Goal: Task Accomplishment & Management: Manage account settings

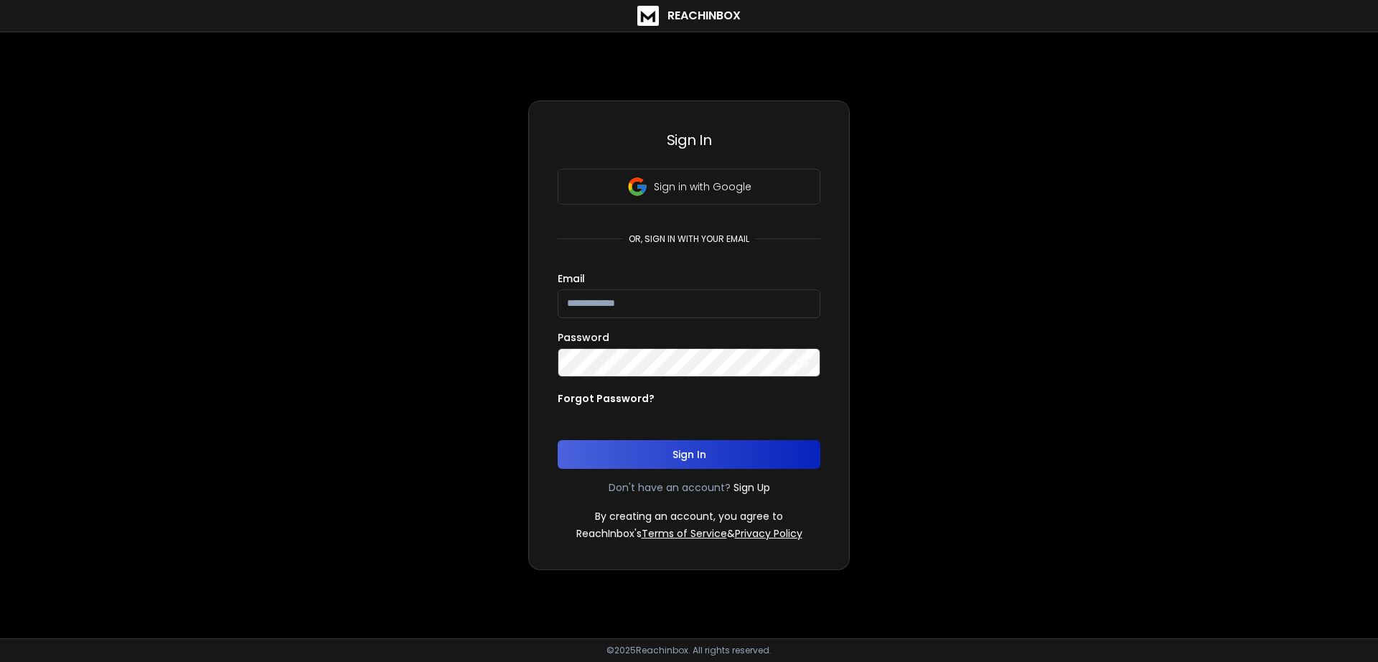
type input "**********"
click at [639, 458] on button "Sign In" at bounding box center [689, 454] width 263 height 29
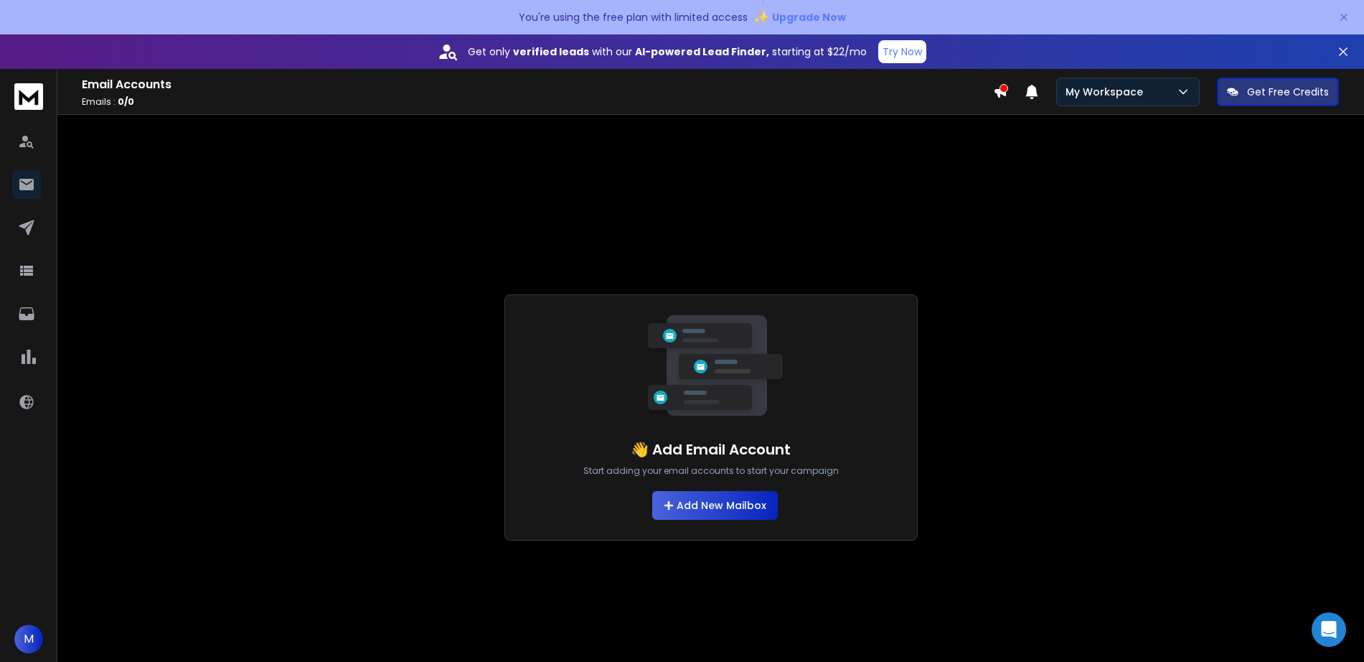
drag, startPoint x: 1120, startPoint y: 89, endPoint x: 1118, endPoint y: 97, distance: 8.2
click at [1122, 89] on p "My Workspace" at bounding box center [1107, 92] width 83 height 14
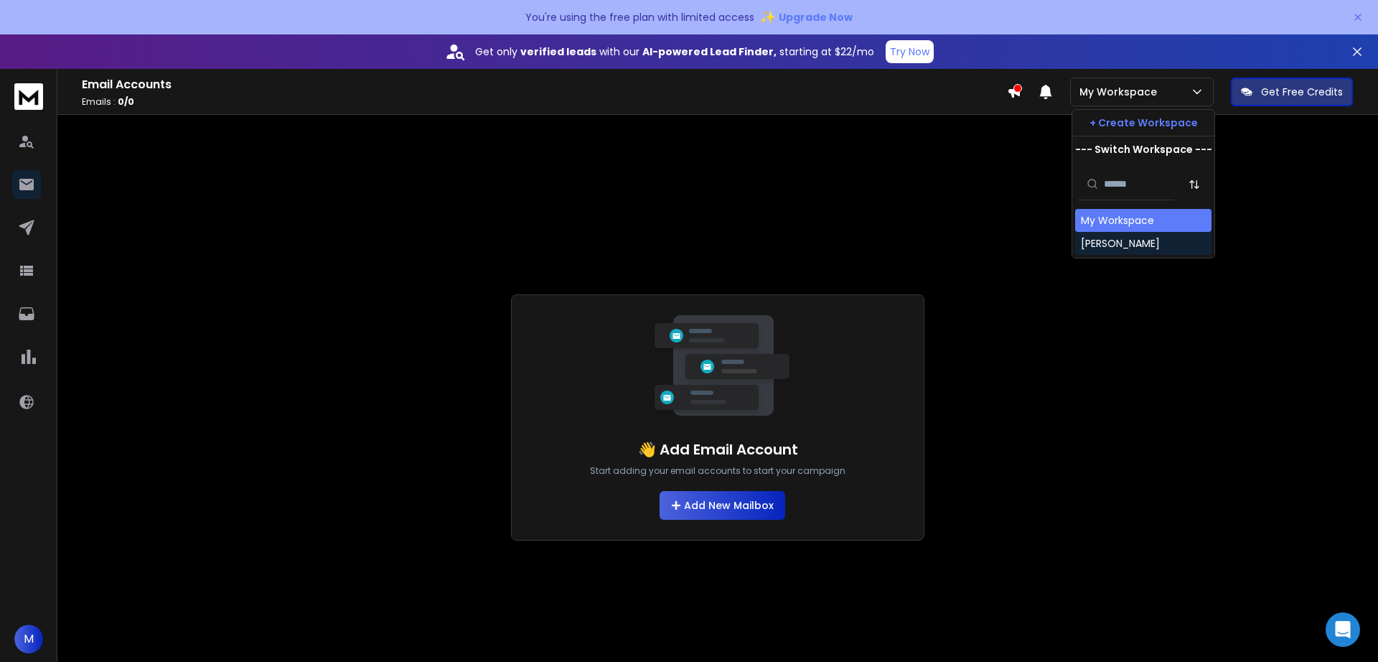
click at [1119, 240] on div "Mazhar Khan" at bounding box center [1120, 243] width 79 height 14
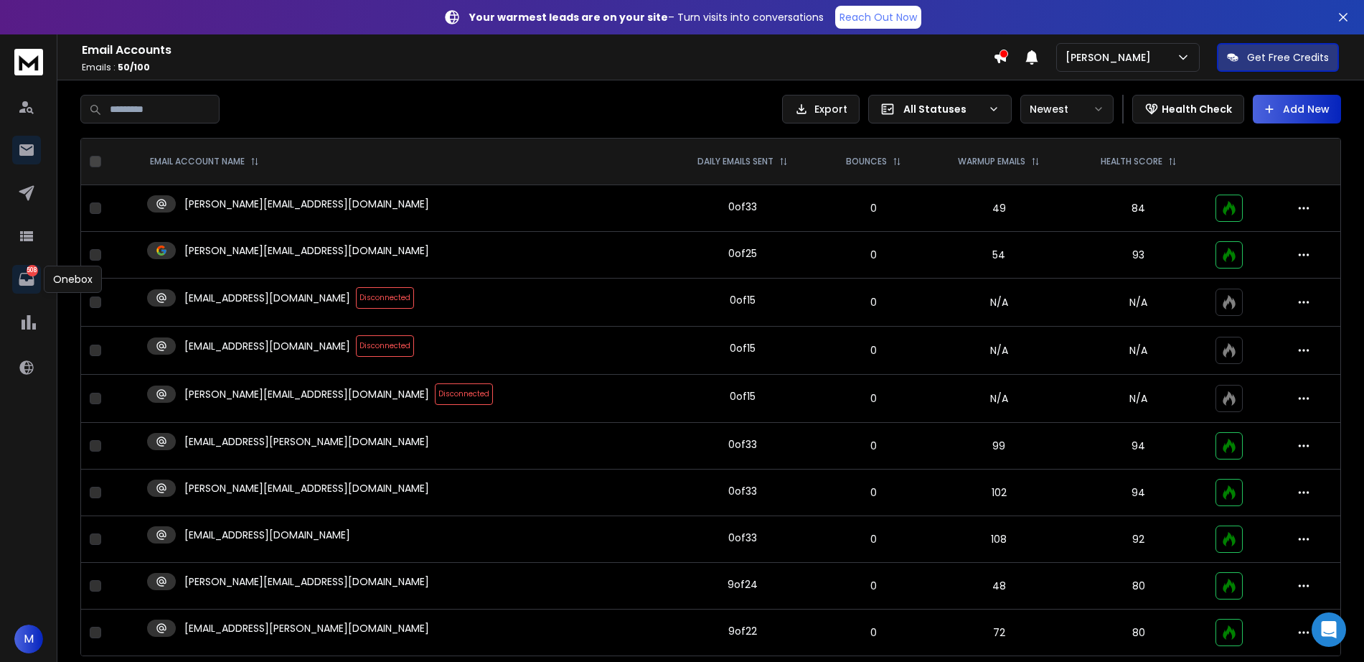
click at [23, 279] on icon at bounding box center [26, 279] width 15 height 13
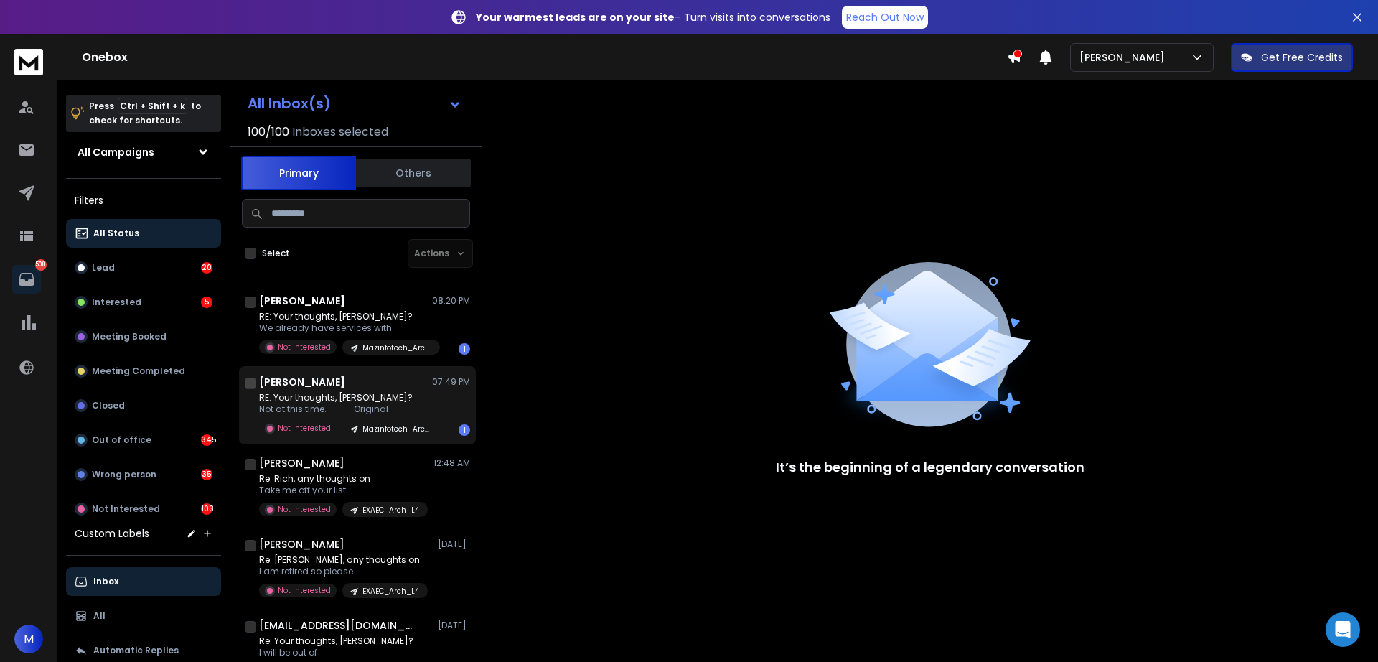
click at [367, 407] on p "Not at this time. -----Original" at bounding box center [345, 408] width 172 height 11
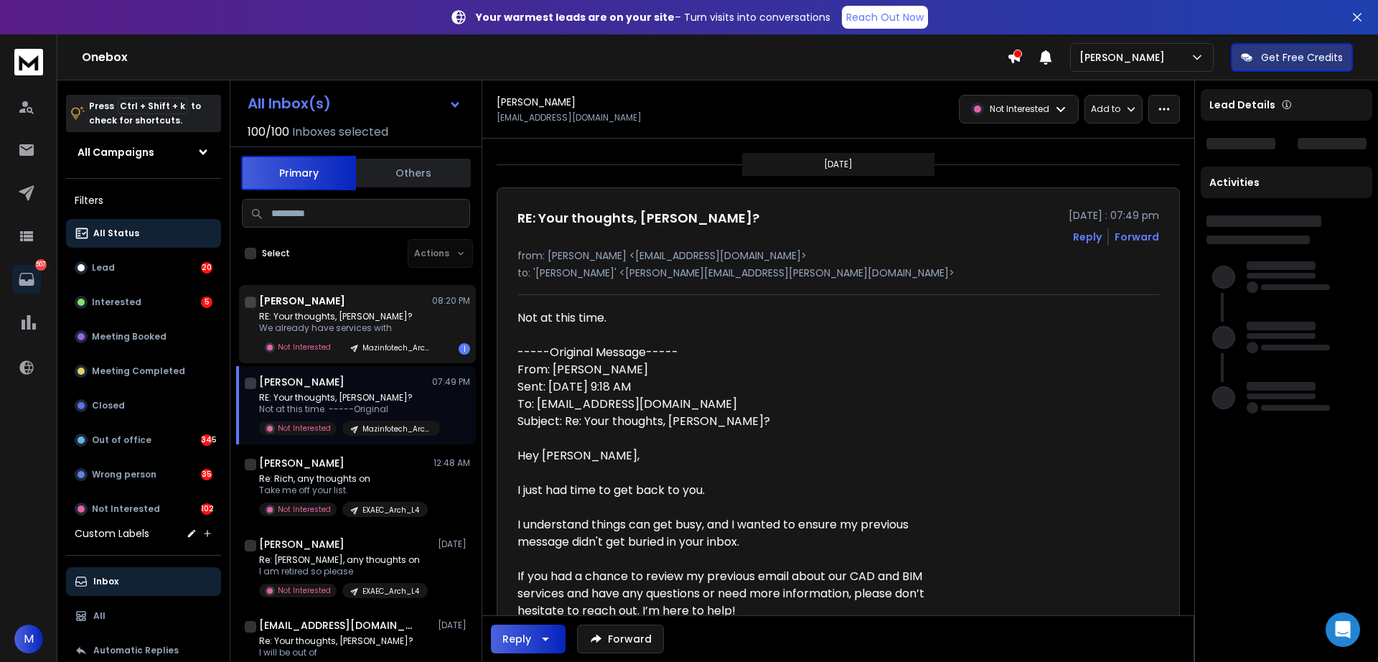
click at [382, 303] on div "Ben Rogers 08:20 PM" at bounding box center [364, 301] width 211 height 14
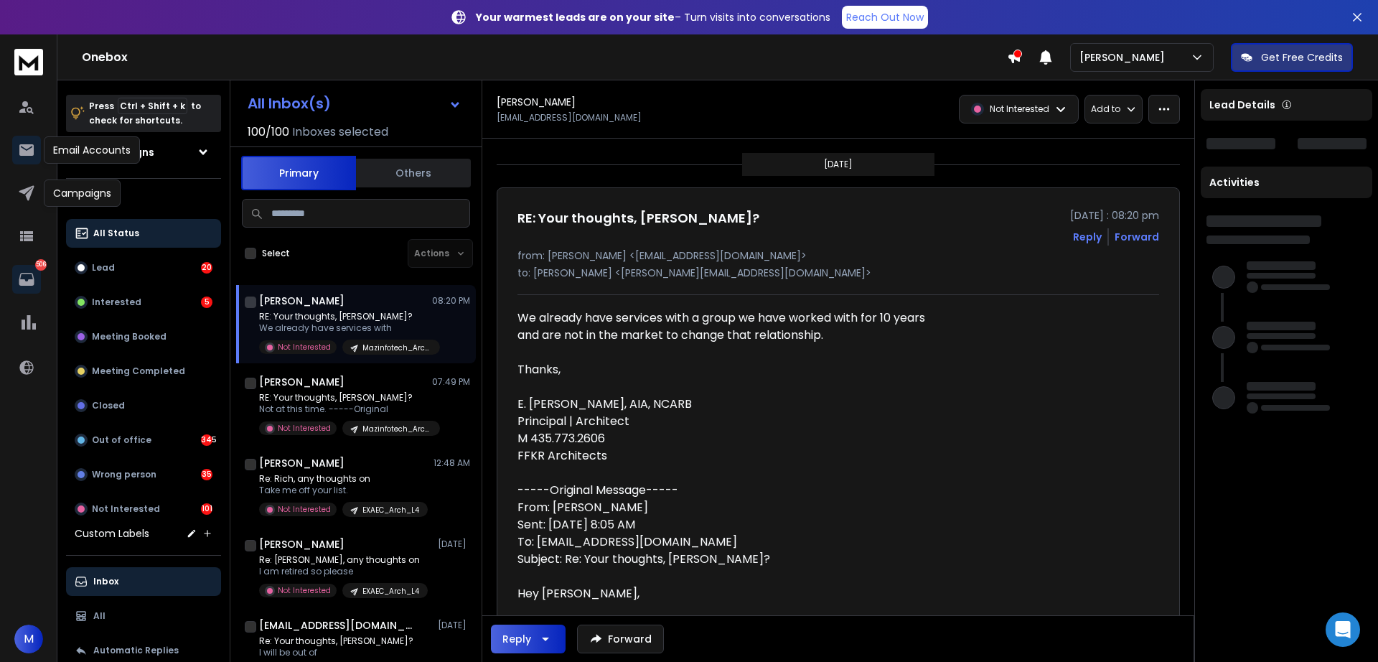
click at [31, 149] on icon at bounding box center [26, 149] width 14 height 11
